Goal: Task Accomplishment & Management: Manage account settings

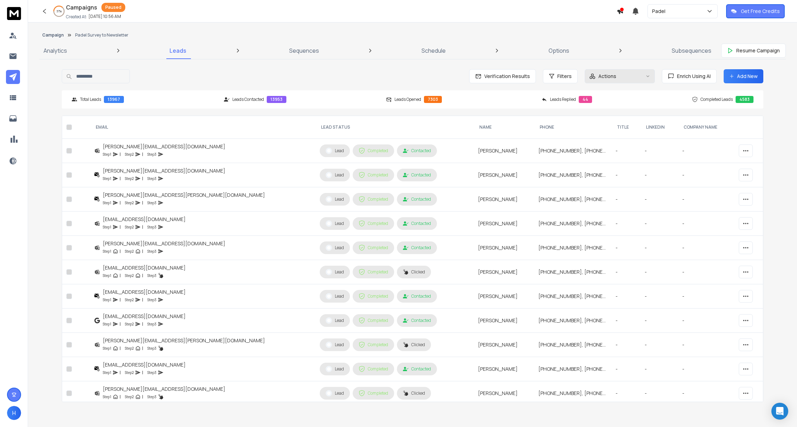
click at [622, 76] on div "Actions" at bounding box center [615, 76] width 53 height 7
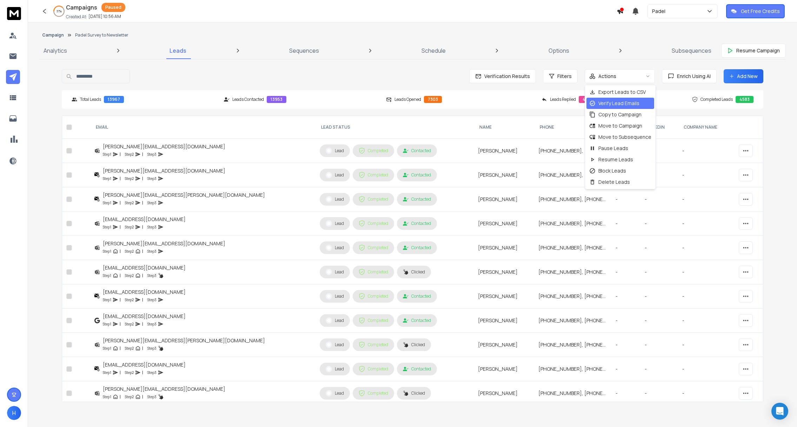
click at [563, 63] on div "Campaign Padel Survey to Newsletter Analytics Leads Sequences Schedule Options …" at bounding box center [412, 213] width 747 height 368
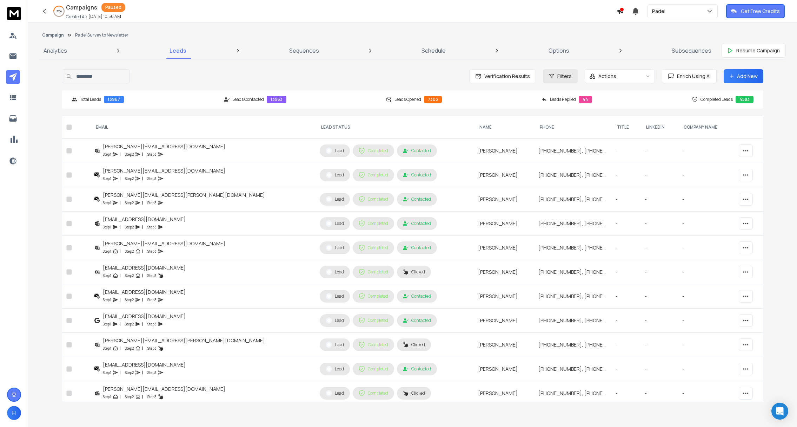
click at [559, 77] on span "Filters" at bounding box center [564, 76] width 14 height 7
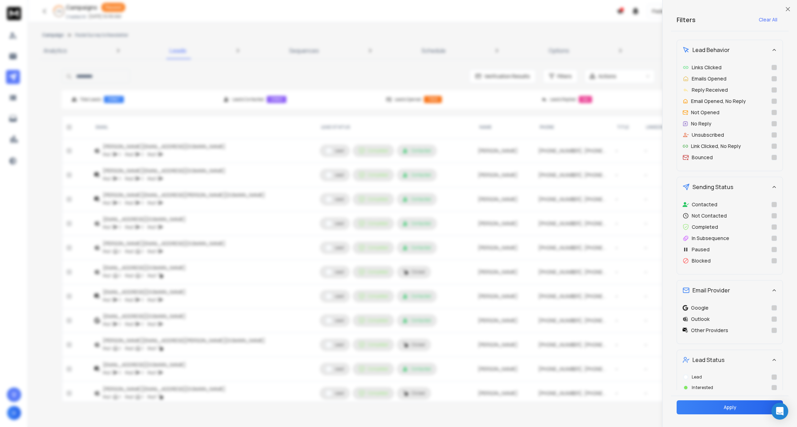
click at [774, 79] on button "Emails Opened" at bounding box center [775, 79] width 6 height 6
click at [775, 226] on button "Completed" at bounding box center [775, 227] width 6 height 6
click at [742, 407] on button "Apply" at bounding box center [730, 407] width 106 height 14
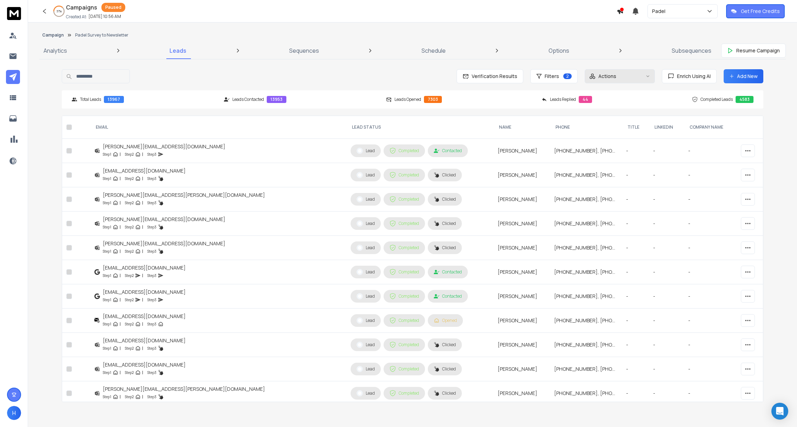
click at [643, 70] on button "Actions" at bounding box center [620, 76] width 70 height 14
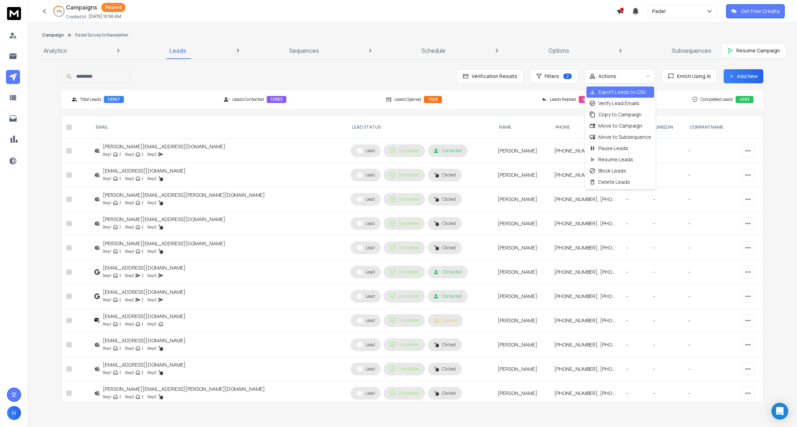
click at [628, 93] on p "Export Leads to CSV" at bounding box center [622, 91] width 47 height 7
drag, startPoint x: 47, startPoint y: 44, endPoint x: 51, endPoint y: 47, distance: 4.9
click at [47, 45] on link "Analytics" at bounding box center [55, 50] width 32 height 17
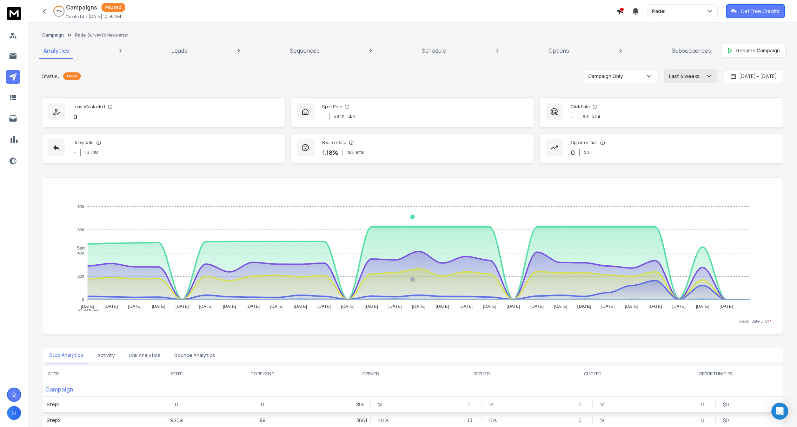
click at [669, 73] on p "Last 4 weeks" at bounding box center [686, 76] width 34 height 7
click at [669, 157] on div "Last 6 months" at bounding box center [664, 158] width 33 height 7
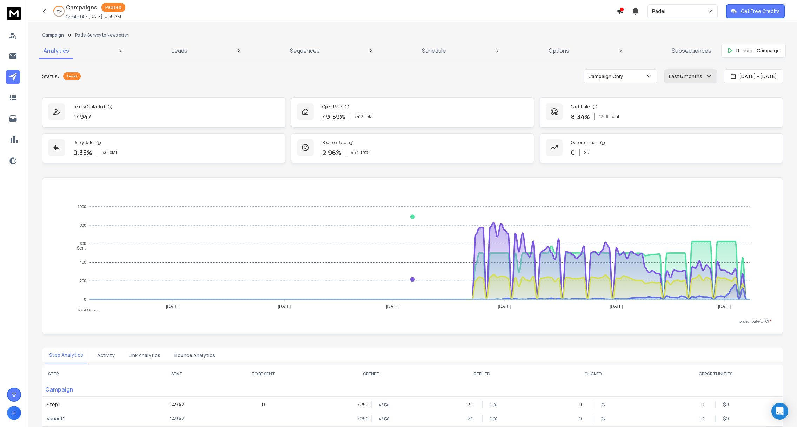
click at [669, 76] on p "Last 6 months" at bounding box center [687, 76] width 36 height 7
click at [670, 148] on div "Last 3 months" at bounding box center [664, 147] width 33 height 7
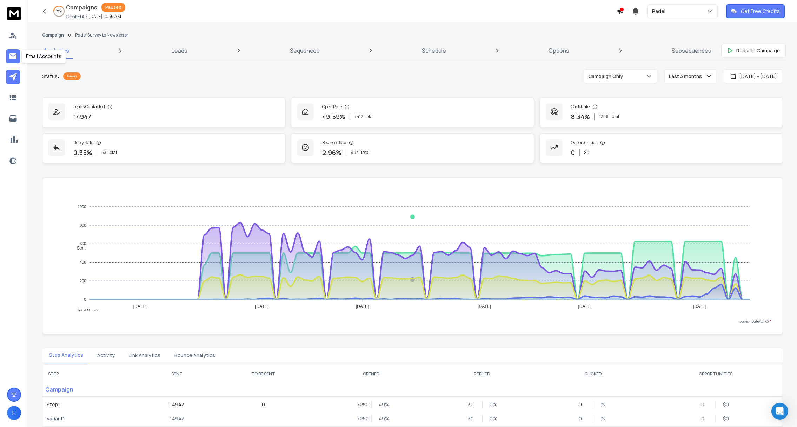
click at [12, 56] on icon at bounding box center [13, 56] width 8 height 8
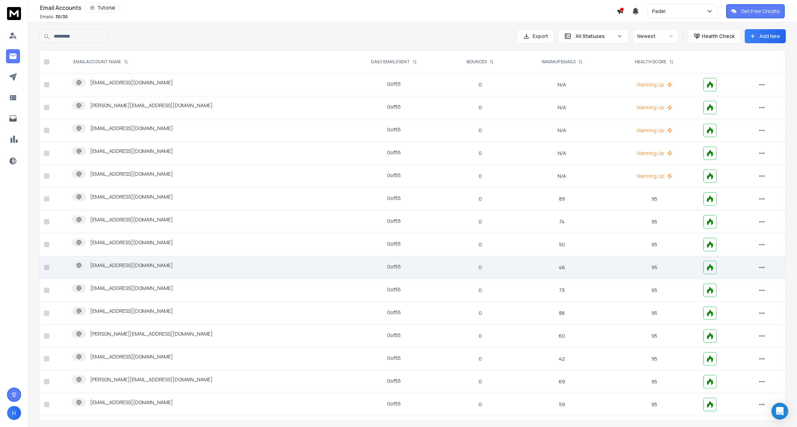
scroll to position [0, 0]
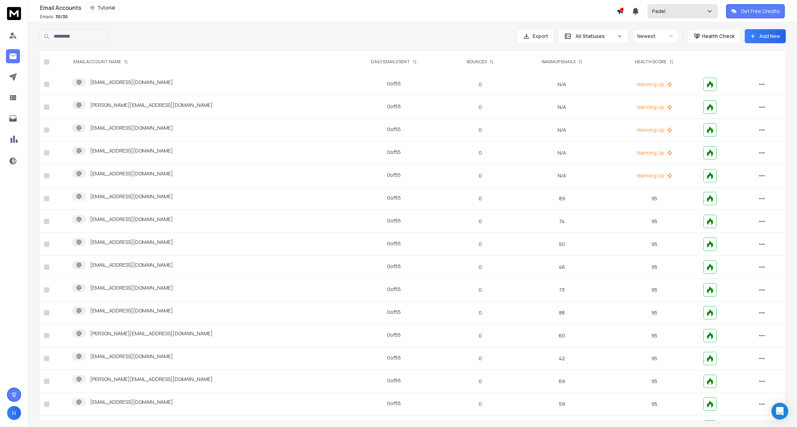
click at [670, 8] on div "Padel" at bounding box center [682, 11] width 61 height 7
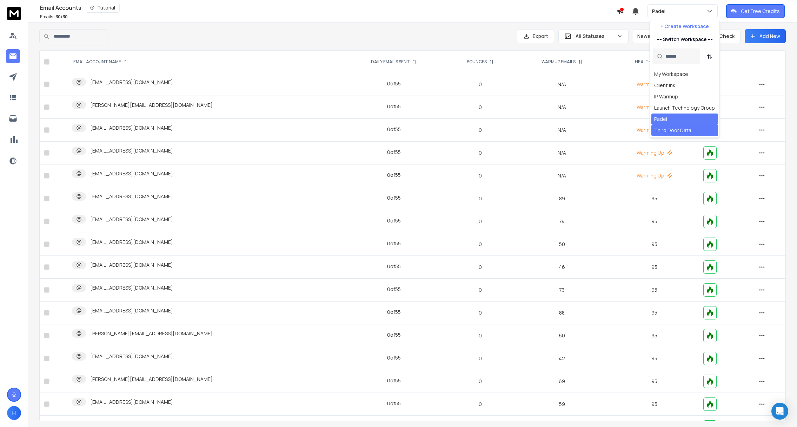
click at [675, 130] on div "Third Door Data" at bounding box center [672, 130] width 37 height 7
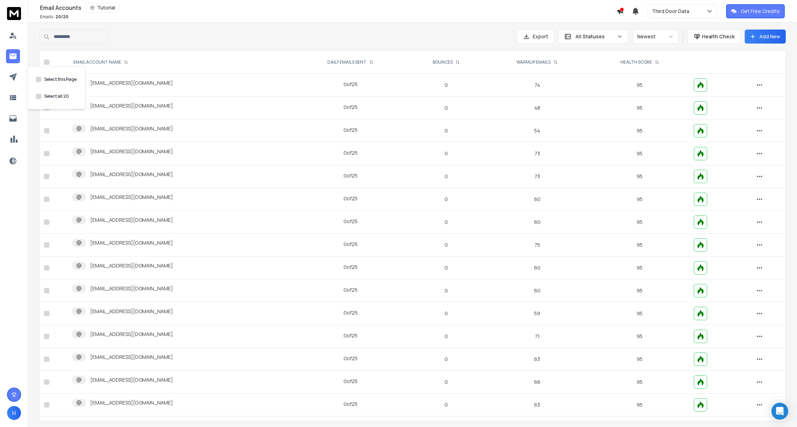
click at [47, 62] on button "Select this Page" at bounding box center [47, 62] width 6 height 6
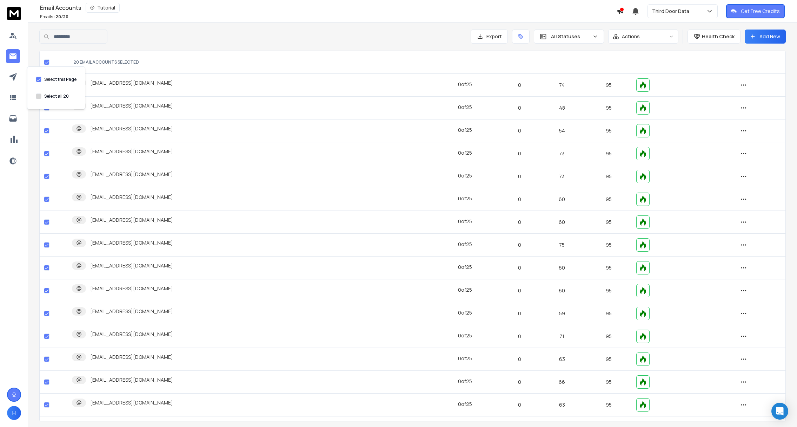
click at [38, 96] on button "Select this Page" at bounding box center [39, 96] width 6 height 6
click at [663, 39] on div "Actions" at bounding box center [639, 36] width 53 height 7
click at [631, 53] on div "Bulk Edit" at bounding box center [630, 52] width 30 height 7
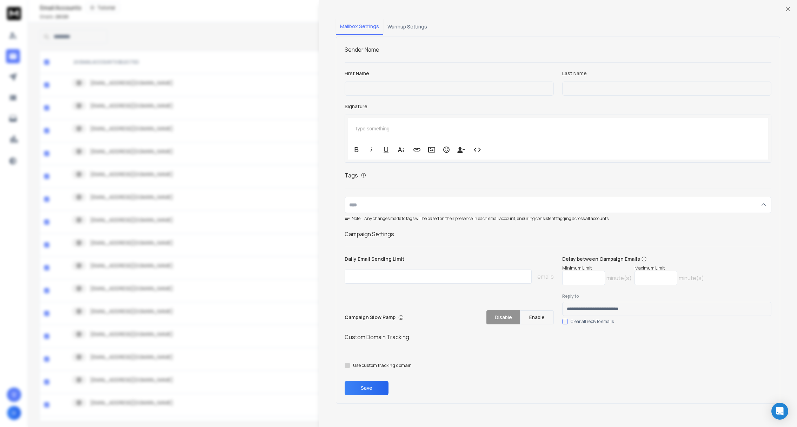
click at [370, 276] on input "number" at bounding box center [438, 276] width 187 height 14
type input "**"
click at [574, 277] on input "number" at bounding box center [583, 278] width 43 height 14
type input "*"
click at [651, 275] on input "number" at bounding box center [656, 278] width 43 height 14
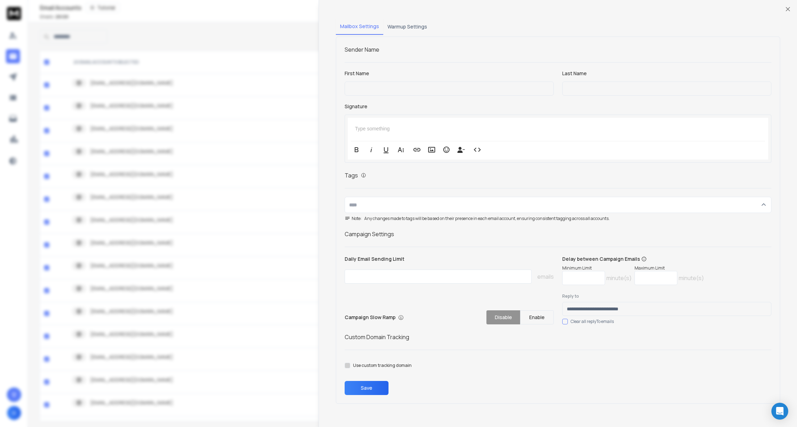
type input "*"
click at [361, 390] on button "Save" at bounding box center [367, 388] width 44 height 14
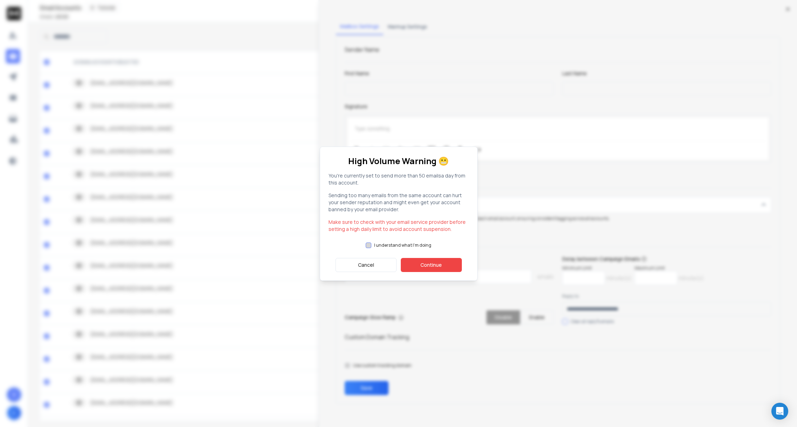
click at [370, 244] on button "I understand what I'm doing" at bounding box center [369, 245] width 6 height 6
click at [430, 263] on button "Continue" at bounding box center [431, 265] width 61 height 14
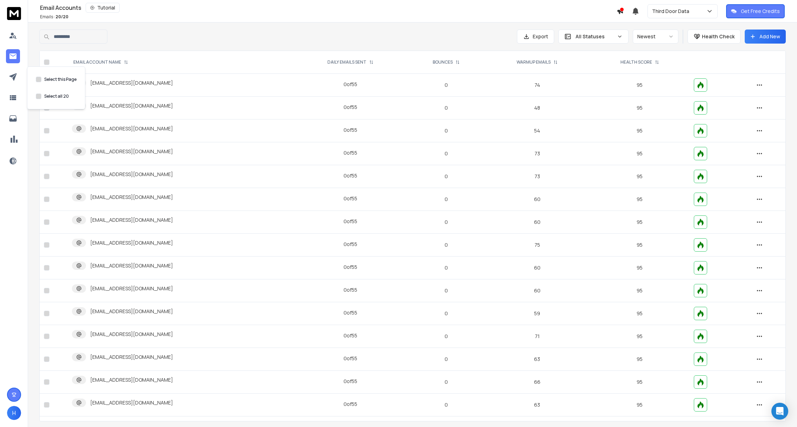
click at [46, 62] on button "Select this Page" at bounding box center [47, 62] width 6 height 6
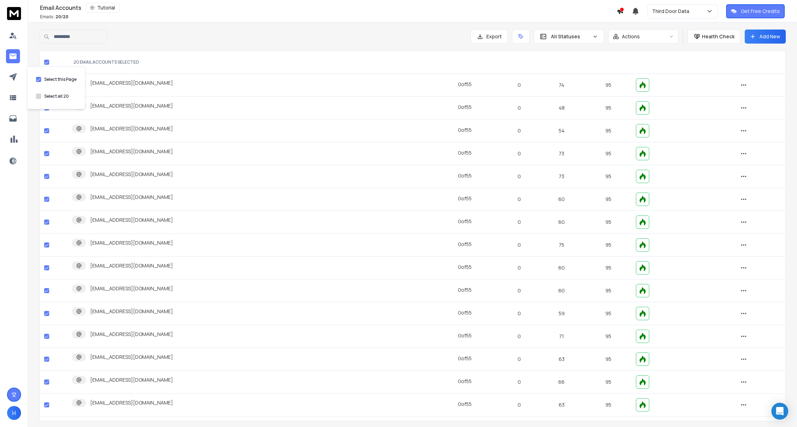
click at [38, 97] on button "Select this Page" at bounding box center [39, 96] width 6 height 6
